Goal: Task Accomplishment & Management: Manage account settings

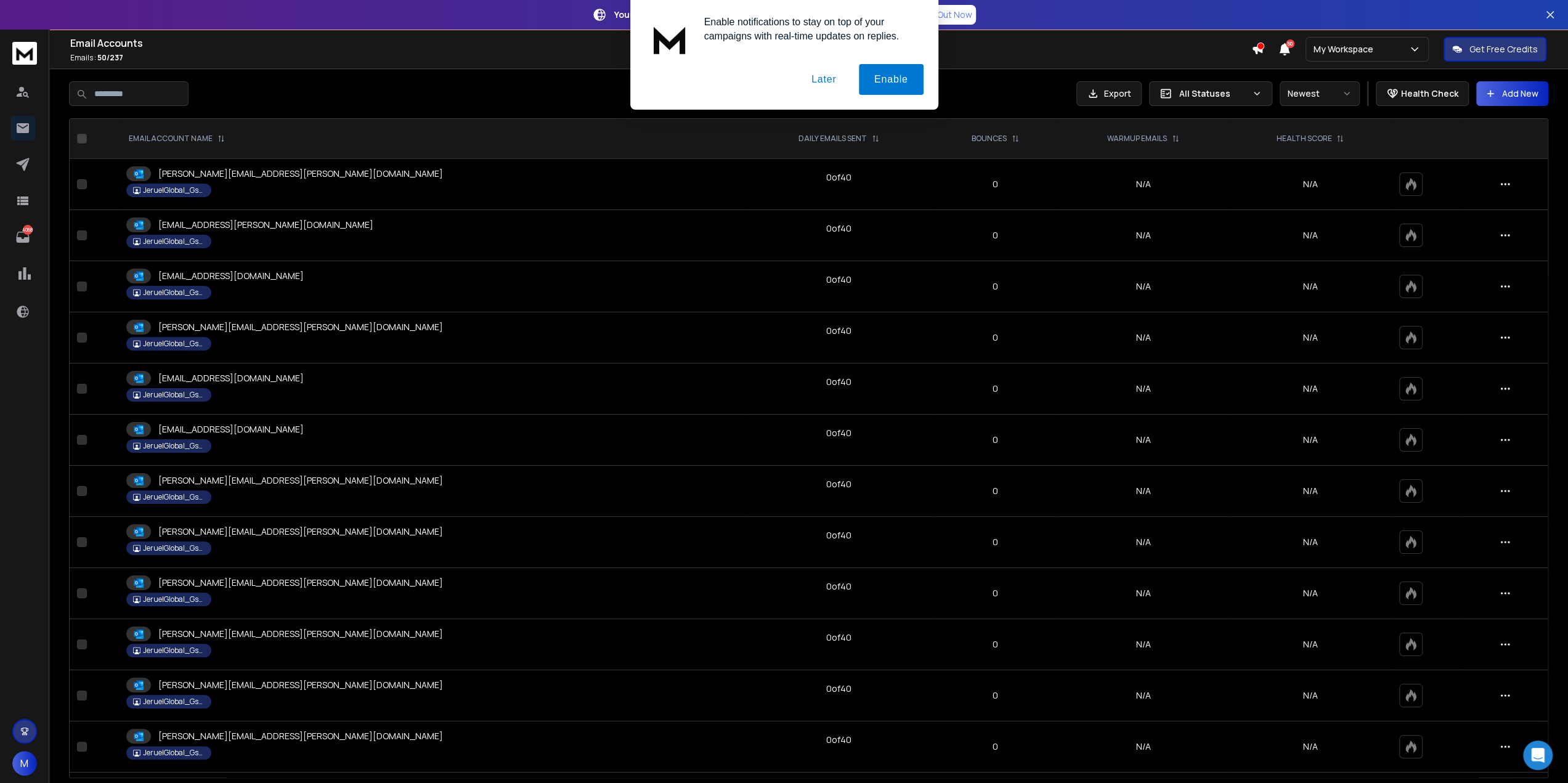
click at [835, 81] on button "Later" at bounding box center [823, 79] width 55 height 31
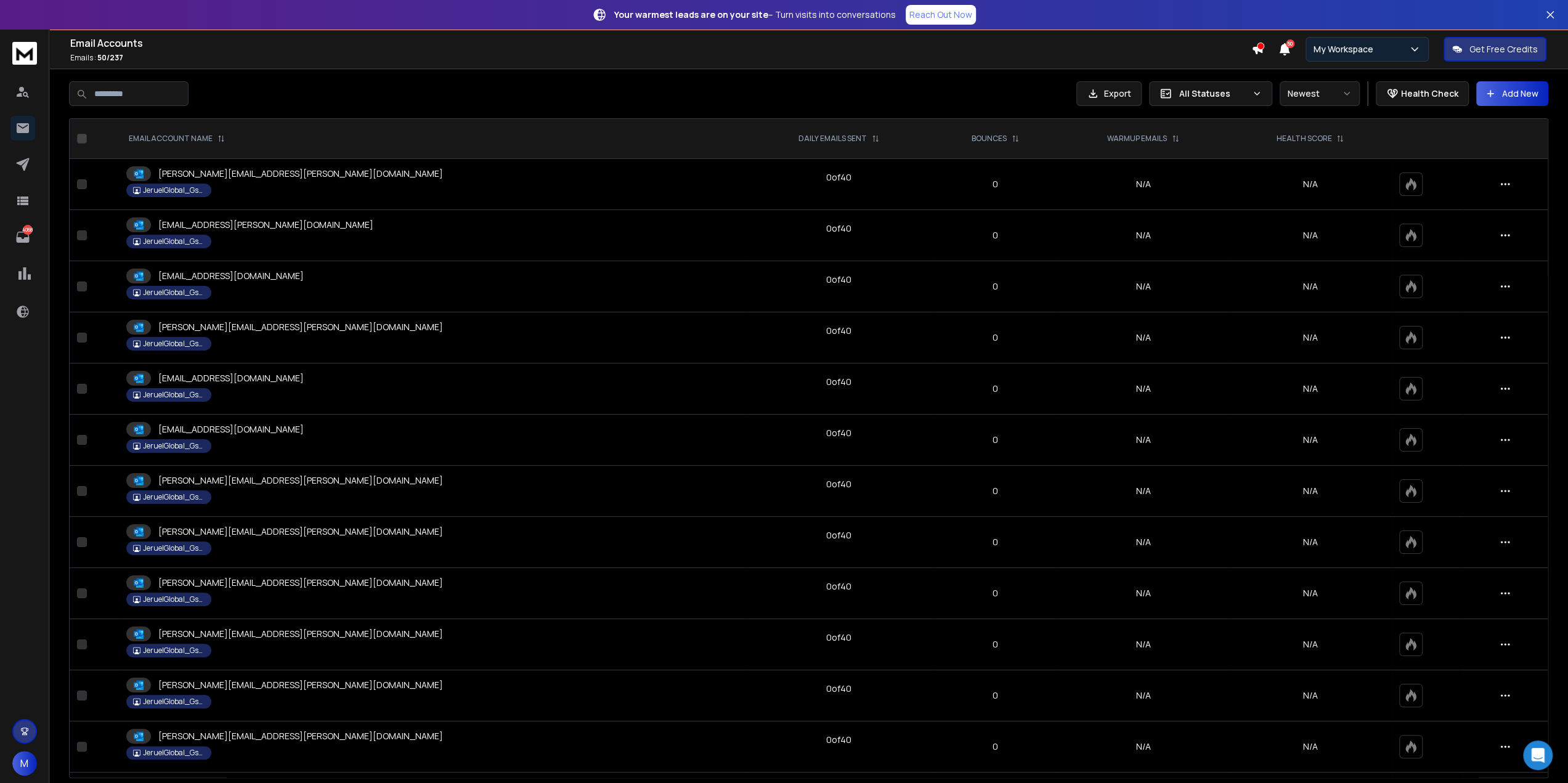
click at [1374, 39] on button "My Workspace" at bounding box center [1367, 49] width 123 height 25
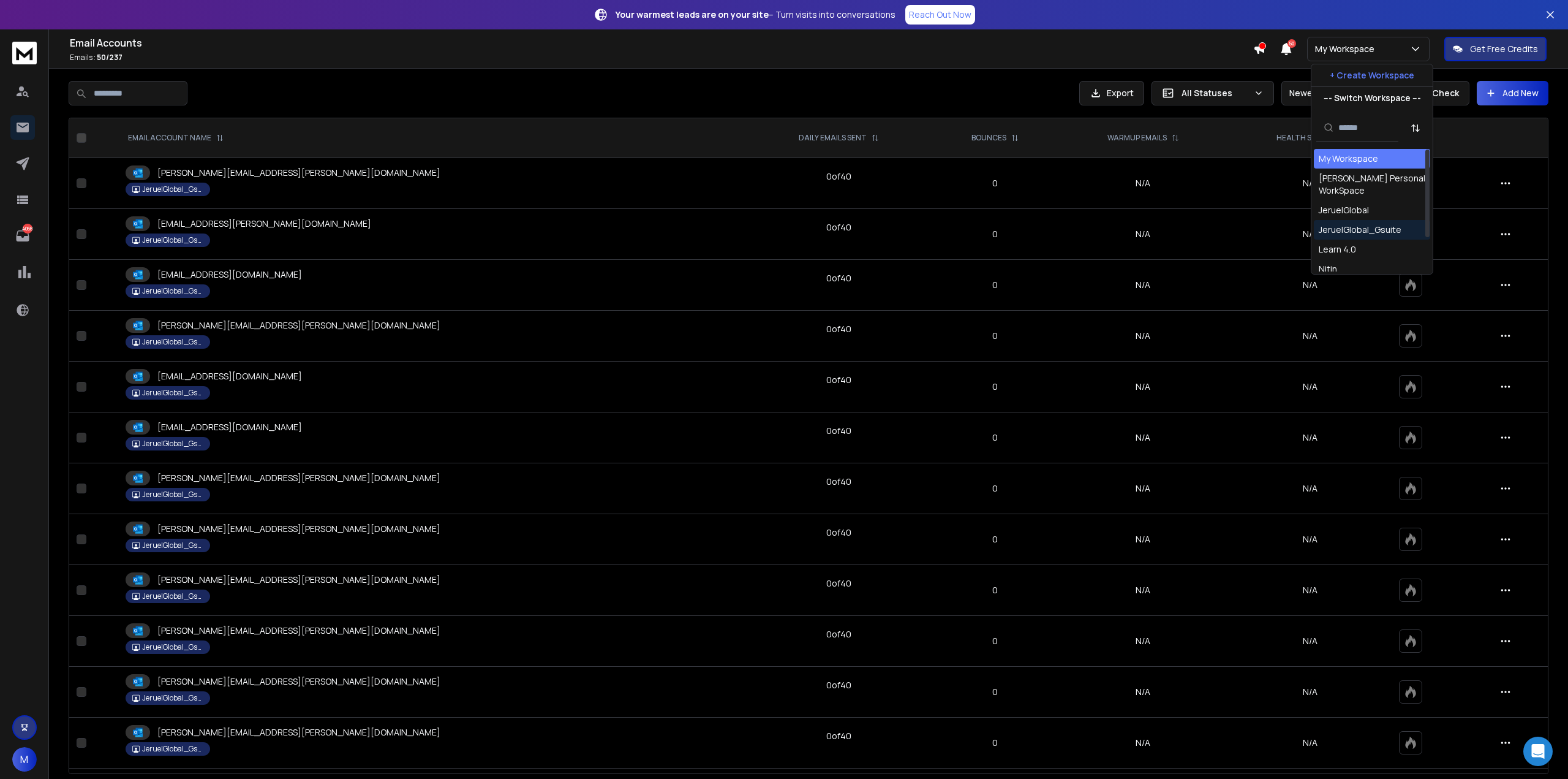
click at [1365, 231] on div "JeruelGlobal_Gsuite" at bounding box center [1360, 230] width 83 height 13
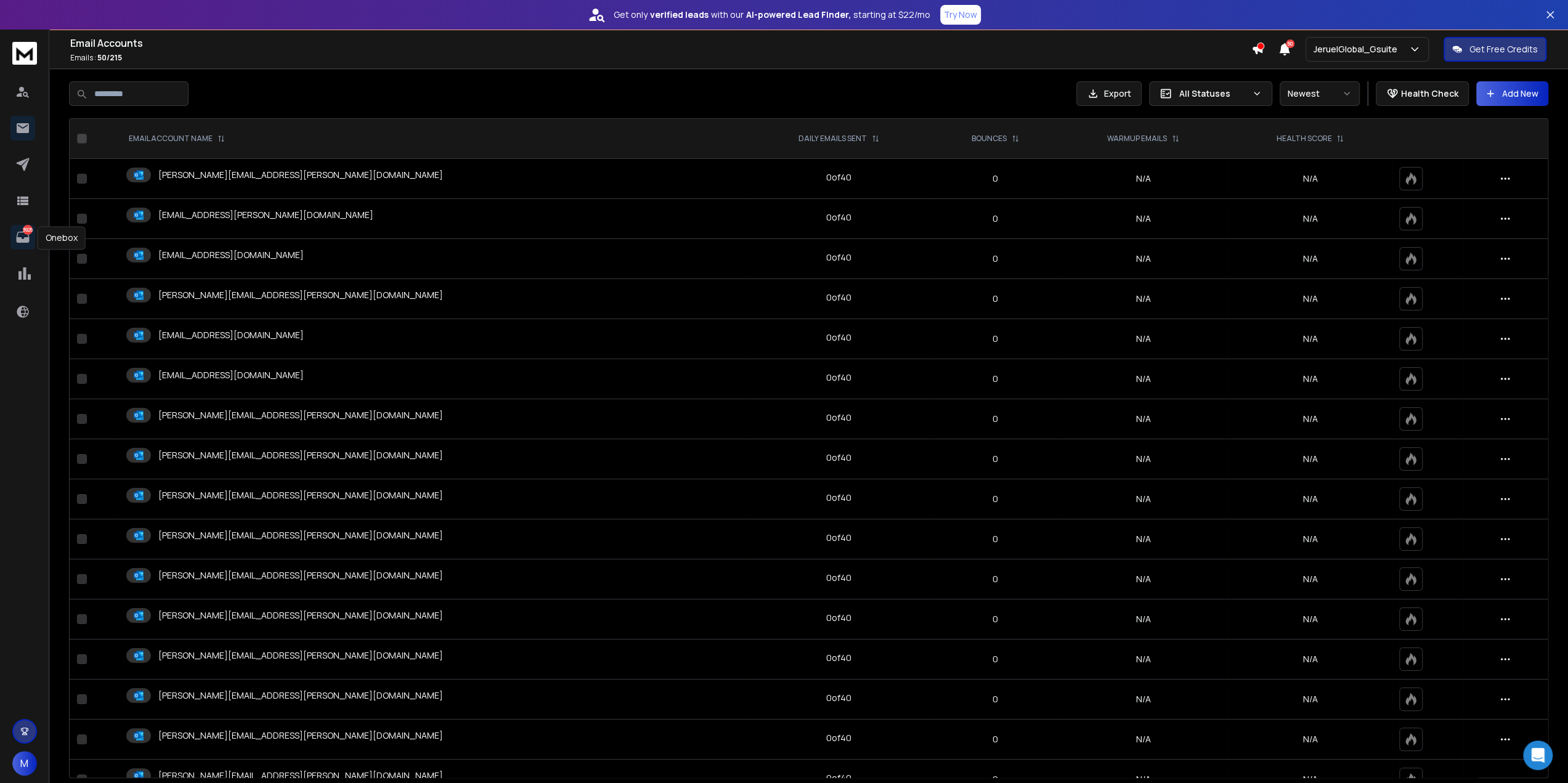
click at [25, 232] on p "3926" at bounding box center [28, 230] width 10 height 10
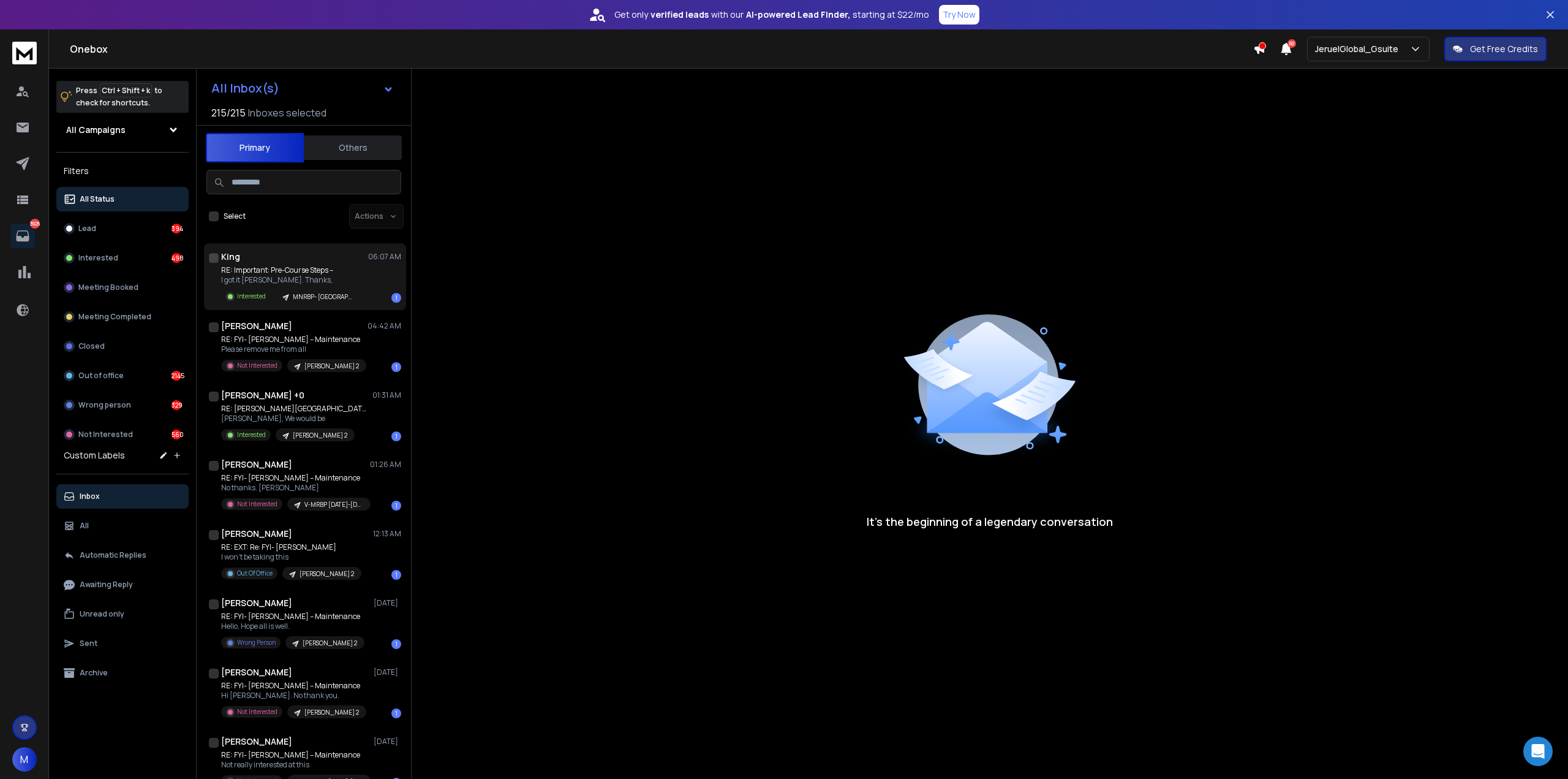
click at [324, 265] on p "RE: Important: Pre-Course Steps –" at bounding box center [290, 270] width 138 height 10
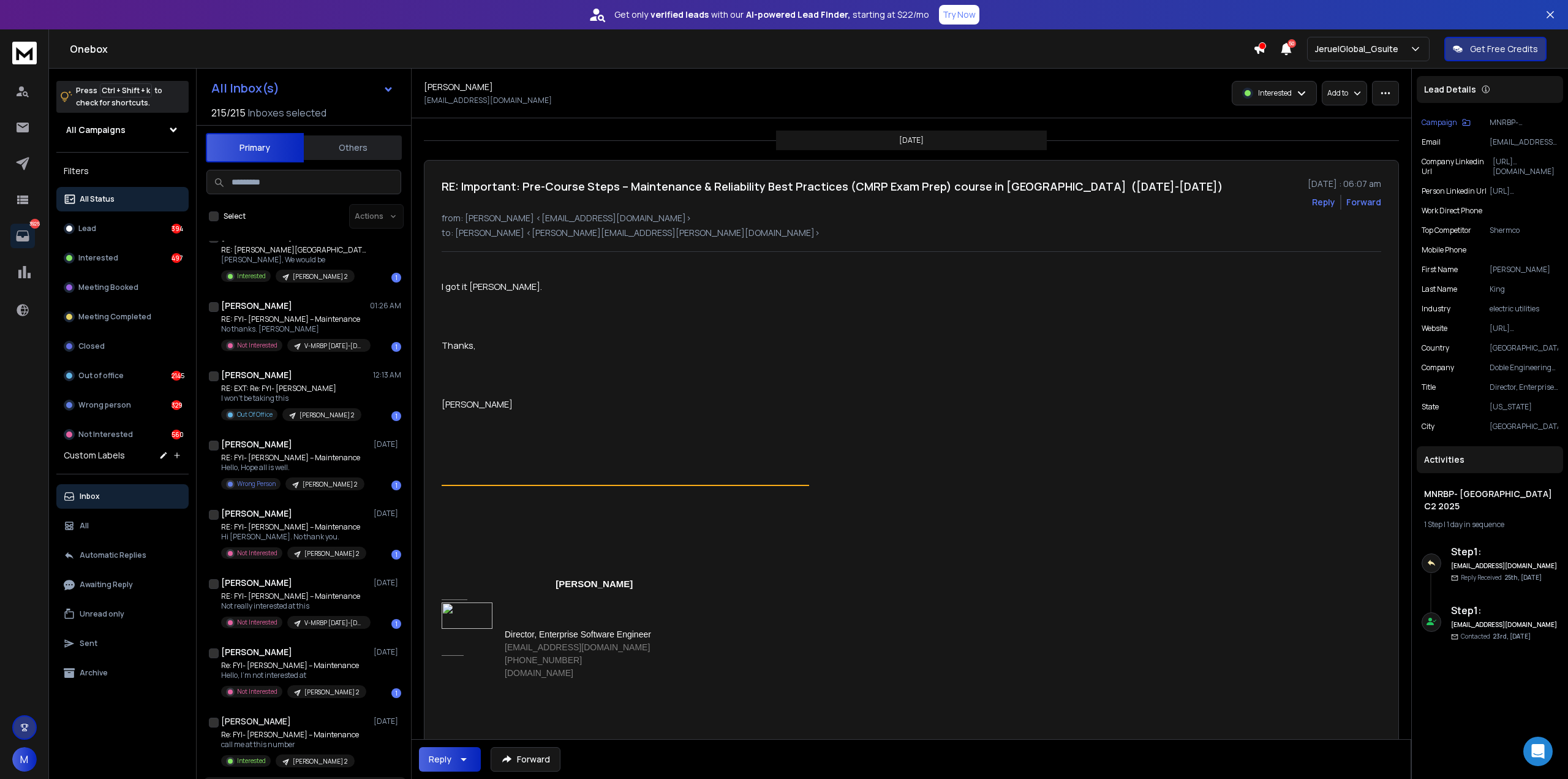
scroll to position [306, 0]
